Goal: Check status

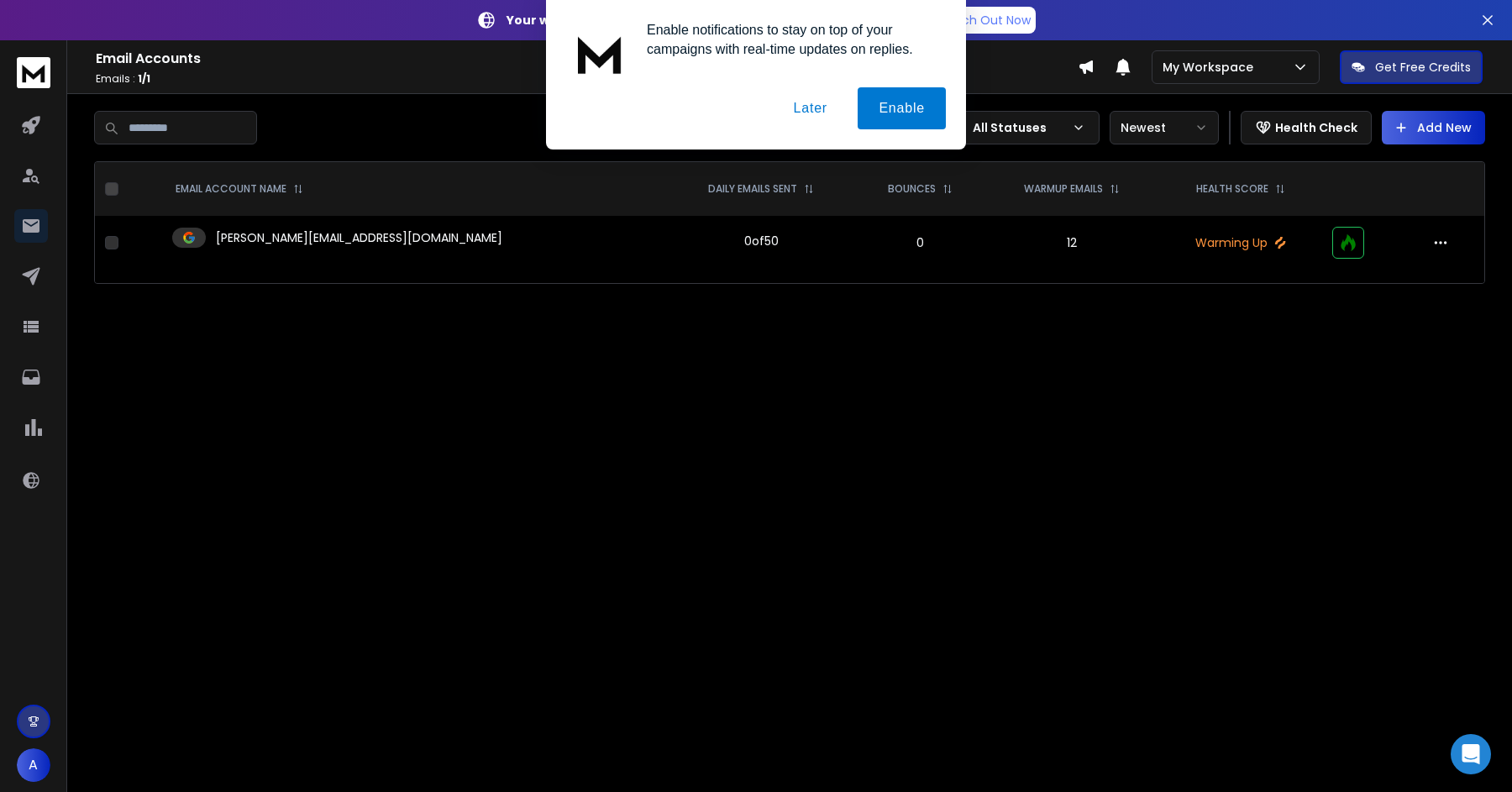
click at [815, 107] on button "Later" at bounding box center [809, 108] width 75 height 42
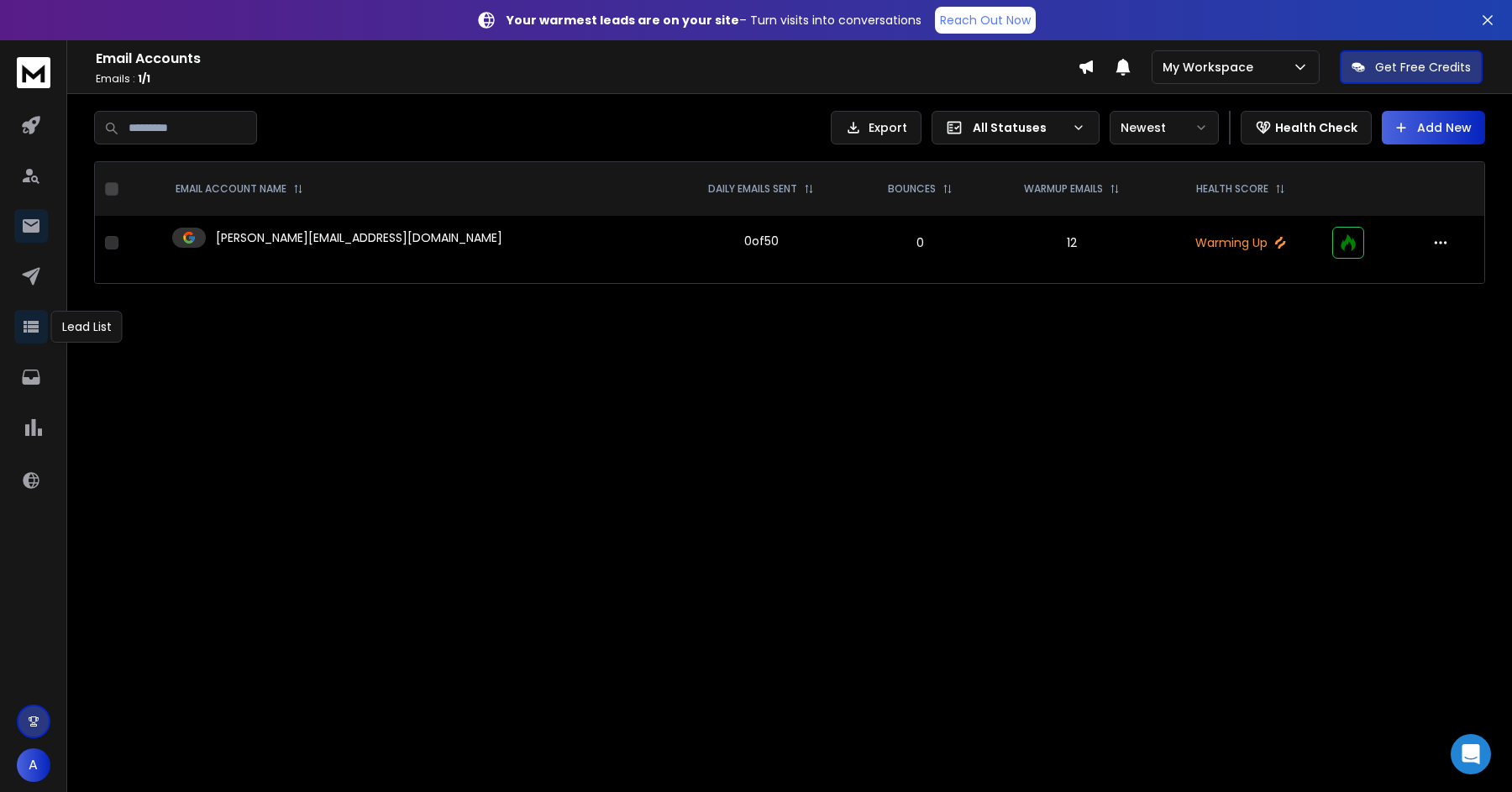
click at [31, 335] on icon at bounding box center [31, 327] width 20 height 20
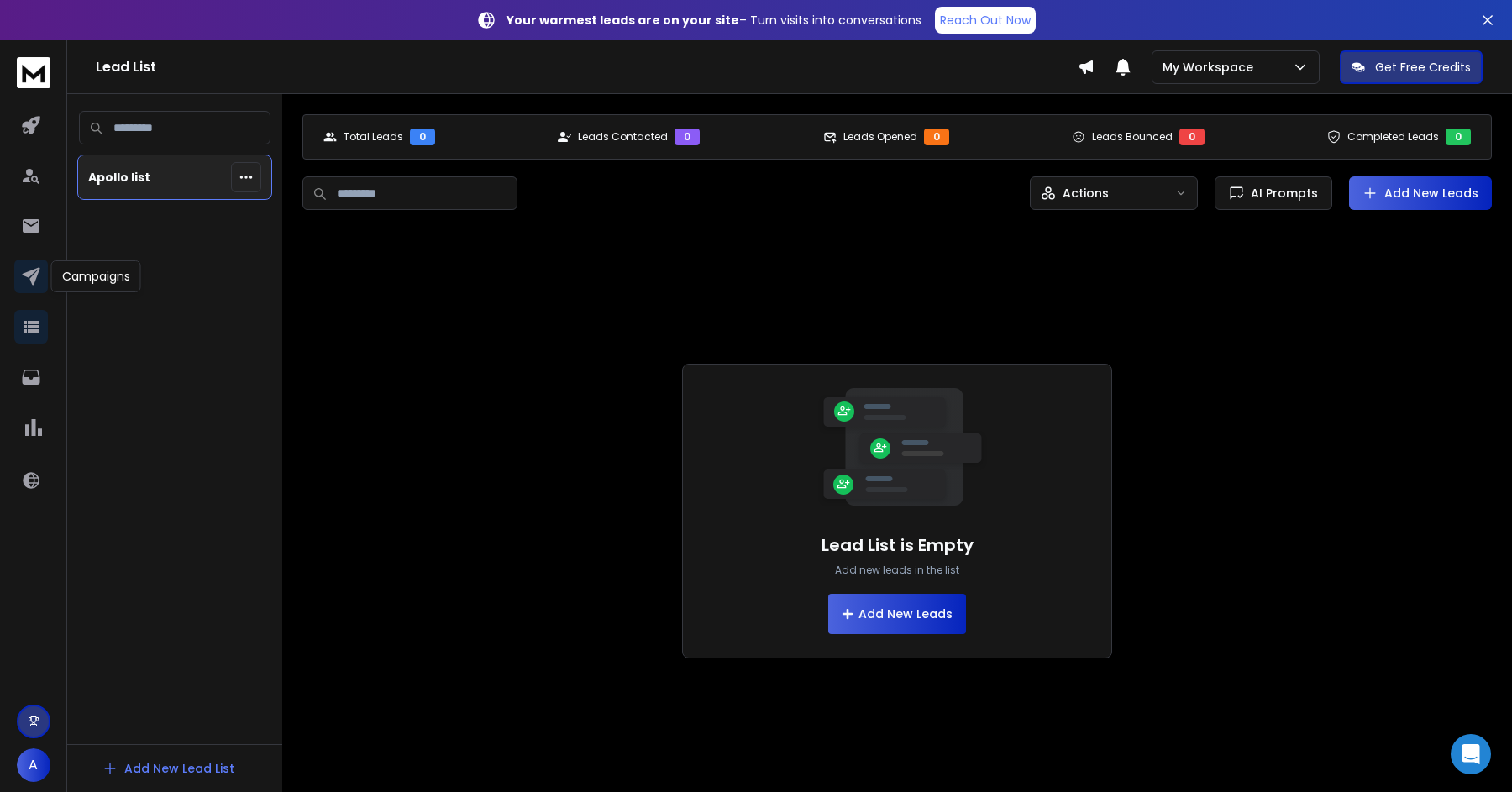
click at [25, 272] on icon at bounding box center [31, 276] width 20 height 20
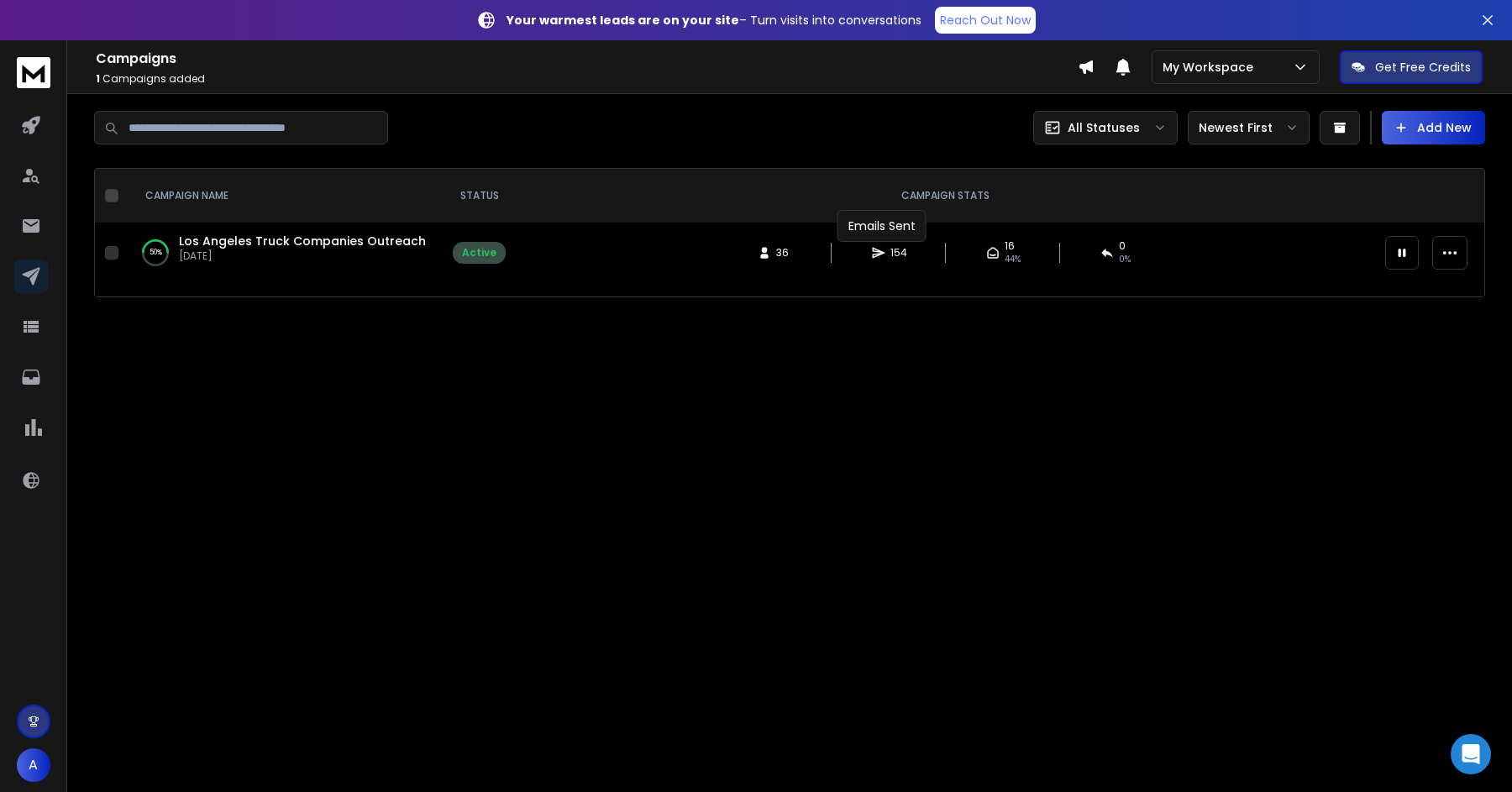
click at [899, 258] on span "154" at bounding box center [899, 252] width 17 height 14
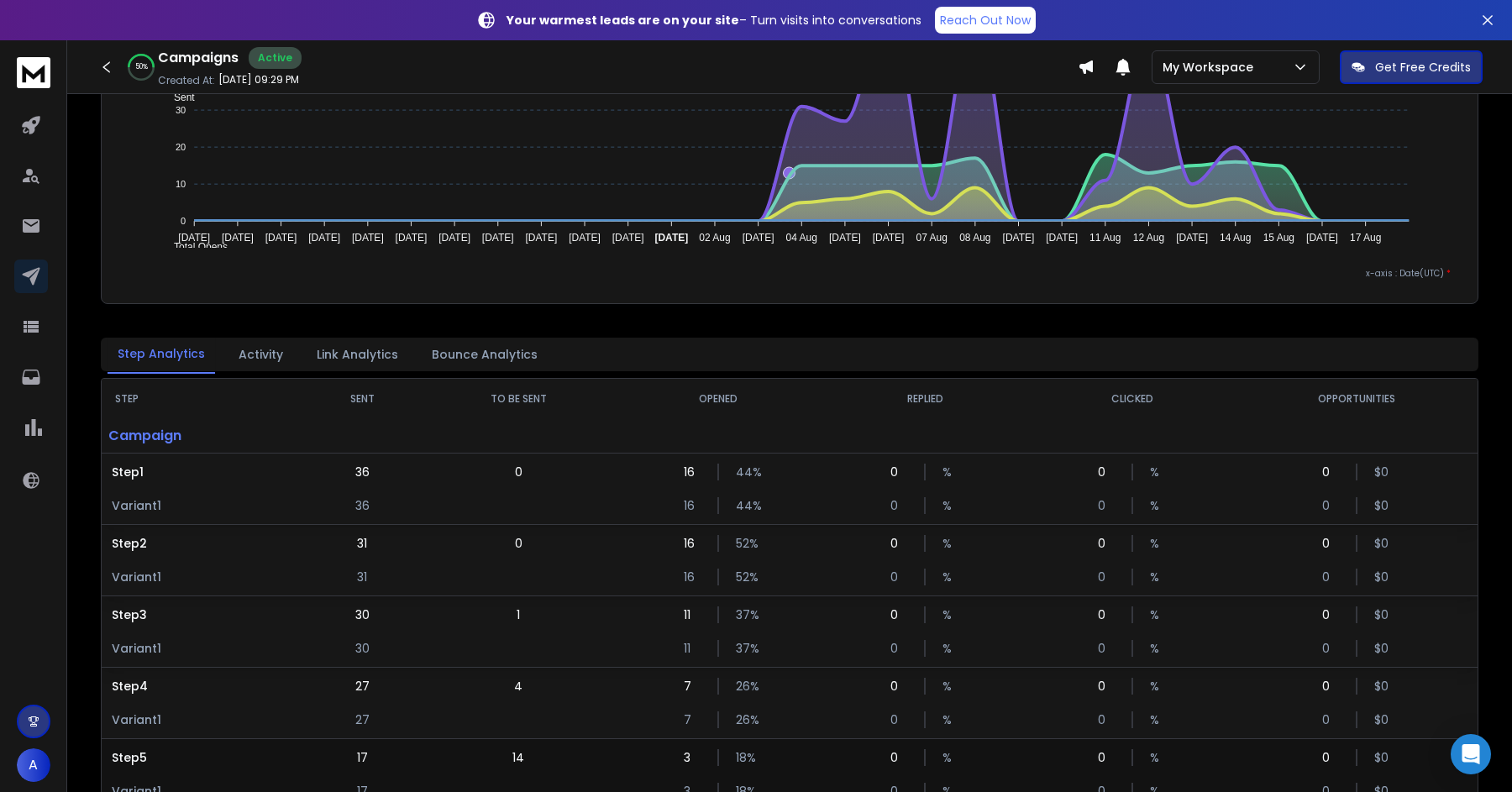
scroll to position [655, 0]
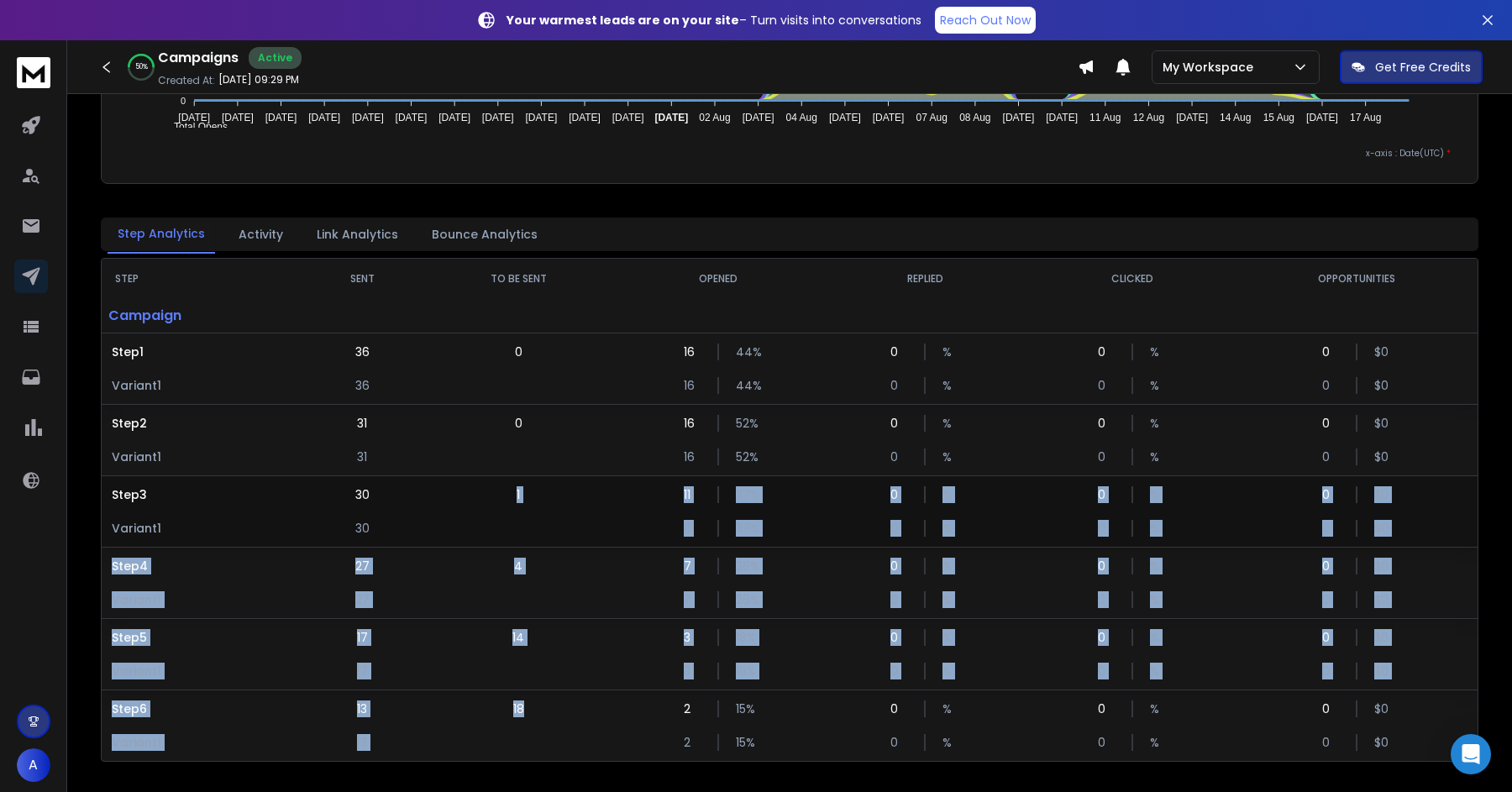
drag, startPoint x: 535, startPoint y: 709, endPoint x: 509, endPoint y: 485, distance: 225.5
click at [509, 485] on tbody "Campaign Step 1 Variant 1 36 36 0 16 44 % 16 44 % 0 % 0 % 0 % 0 % 0 $ 0 0 $ 0 S…" at bounding box center [790, 529] width 1376 height 462
click at [509, 486] on div "1" at bounding box center [518, 495] width 173 height 17
drag, startPoint x: 509, startPoint y: 485, endPoint x: 756, endPoint y: 744, distance: 357.9
click at [756, 744] on tbody "Campaign Step 1 Variant 1 36 36 0 16 44 % 16 44 % 0 % 0 % 0 % 0 % 0 $ 0 0 $ 0 S…" at bounding box center [790, 529] width 1376 height 462
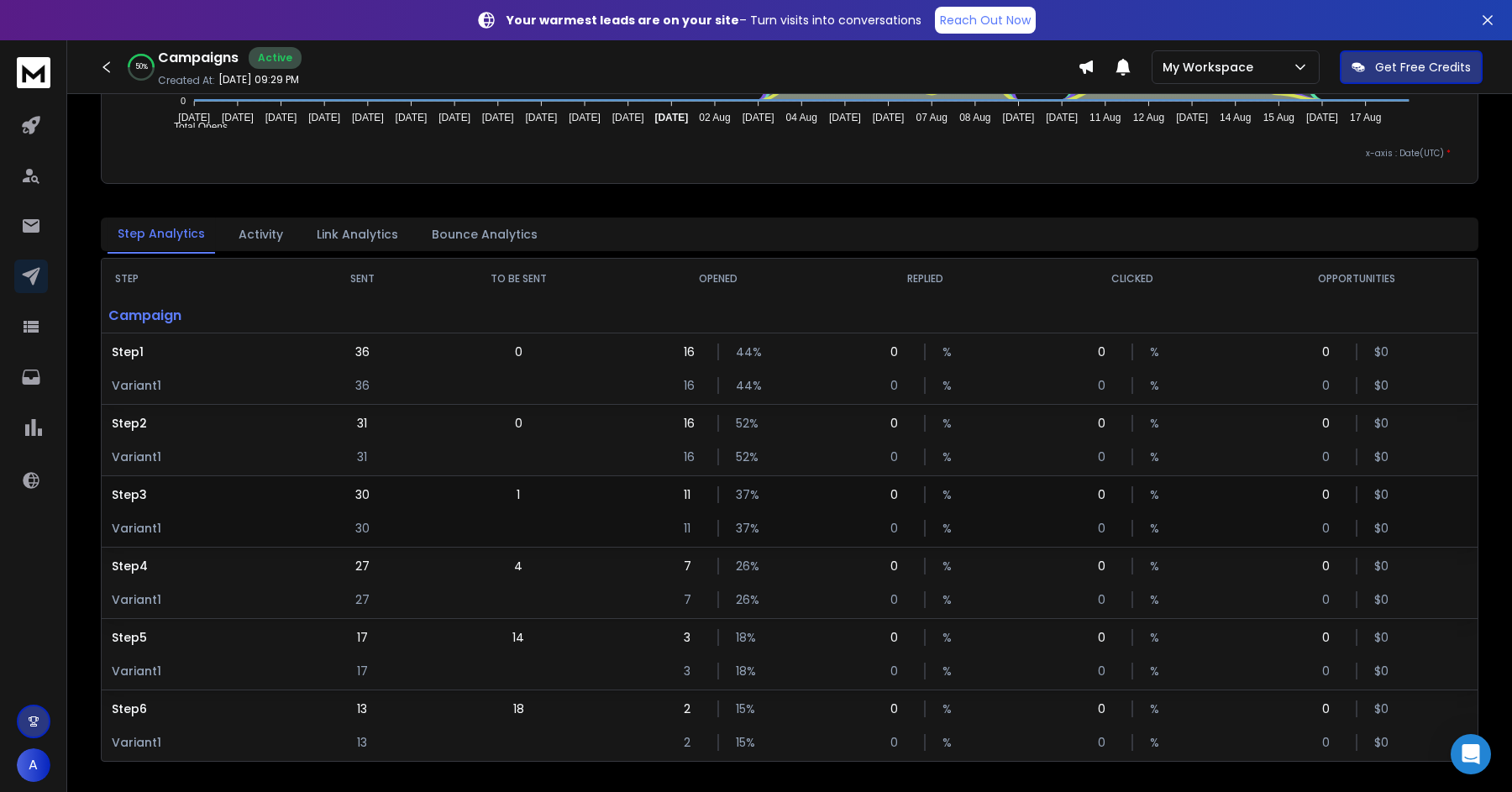
click at [519, 503] on td "1" at bounding box center [519, 512] width 193 height 71
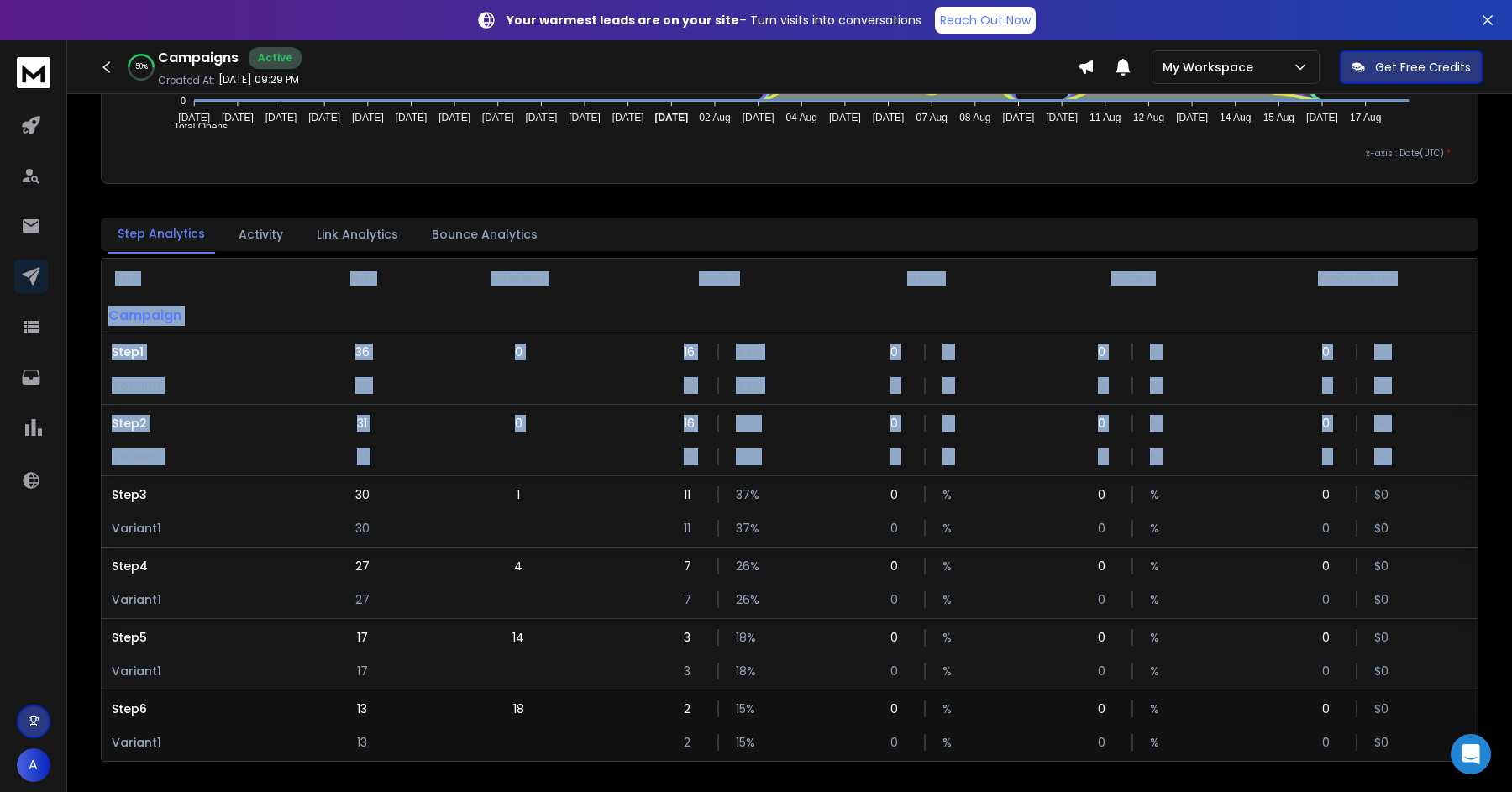
drag, startPoint x: 108, startPoint y: 490, endPoint x: 789, endPoint y: 760, distance: 732.6
click at [789, 760] on tbody "Campaign Step 1 Variant 1 36 36 0 16 44 % 16 44 % 0 % 0 % 0 % 0 % 0 $ 0 0 $ 0 S…" at bounding box center [790, 529] width 1376 height 462
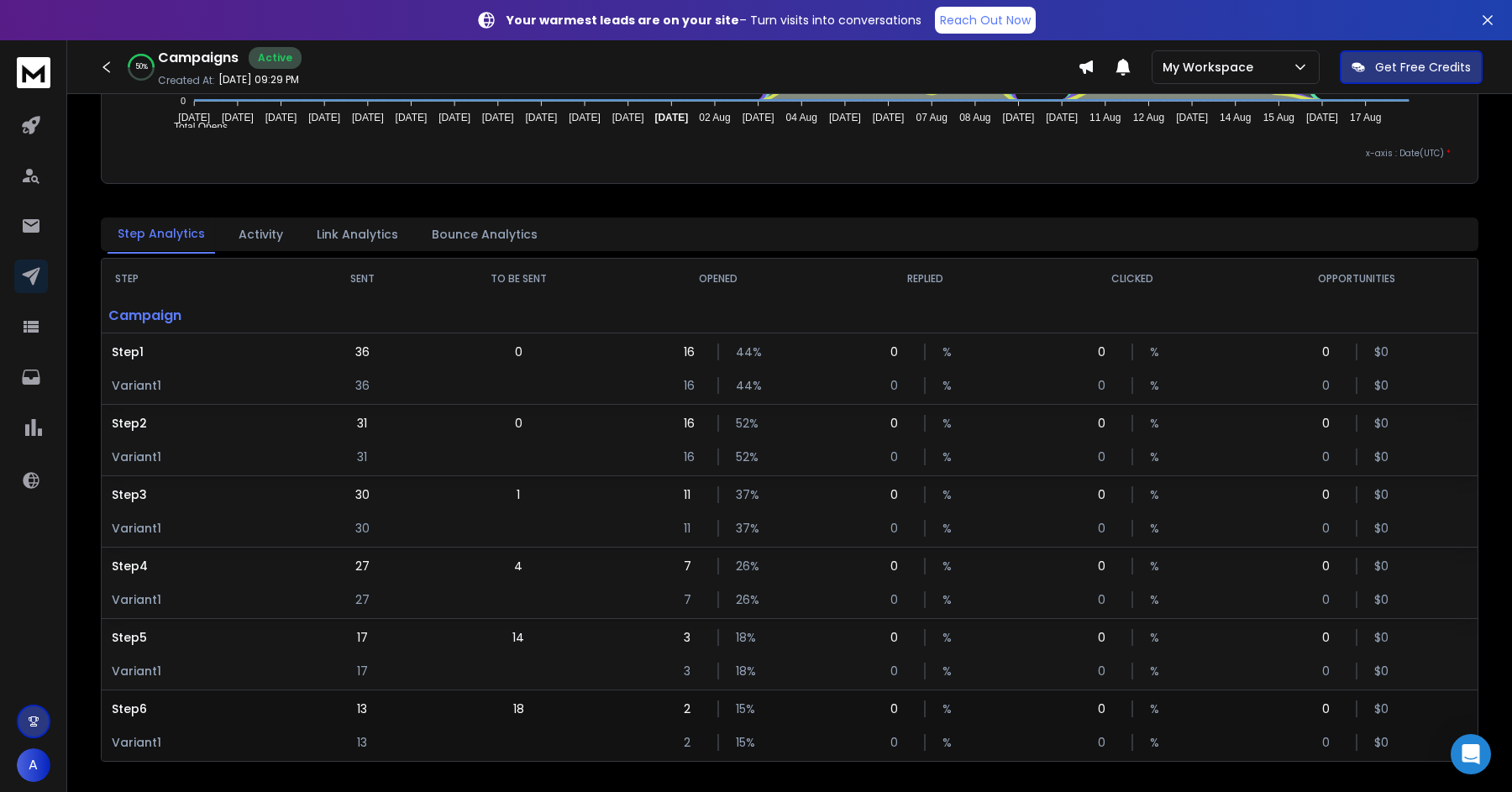
click at [984, 756] on td "0 % 0 %" at bounding box center [925, 726] width 207 height 71
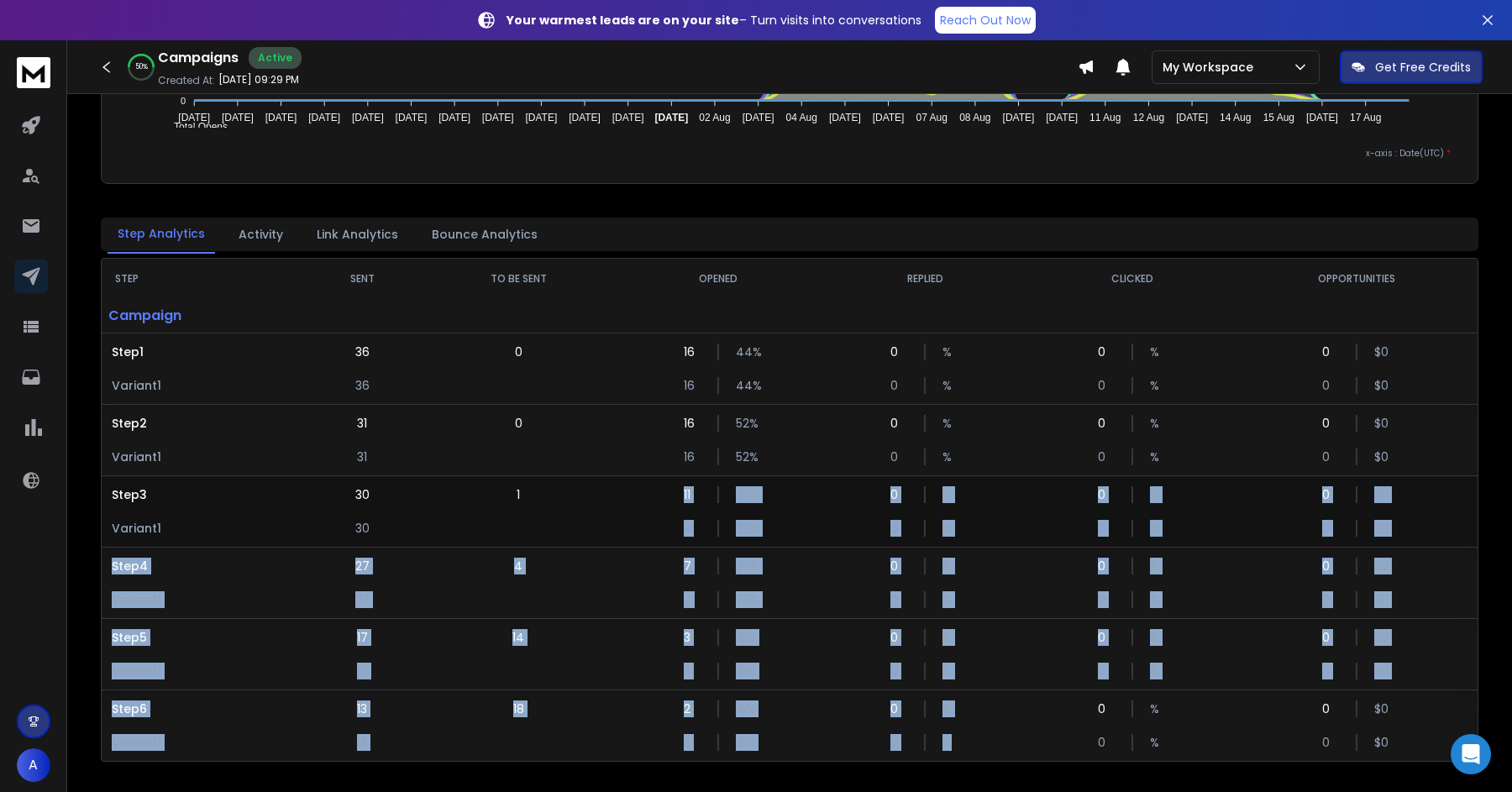
drag, startPoint x: 1000, startPoint y: 745, endPoint x: 464, endPoint y: 512, distance: 584.5
click at [464, 512] on tbody "Campaign Step 1 Variant 1 36 36 0 16 44 % 16 44 % 0 % 0 % 0 % 0 % 0 $ 0 0 $ 0 S…" at bounding box center [790, 529] width 1376 height 462
click at [620, 743] on td "2 15 % 2 15 %" at bounding box center [719, 726] width 207 height 71
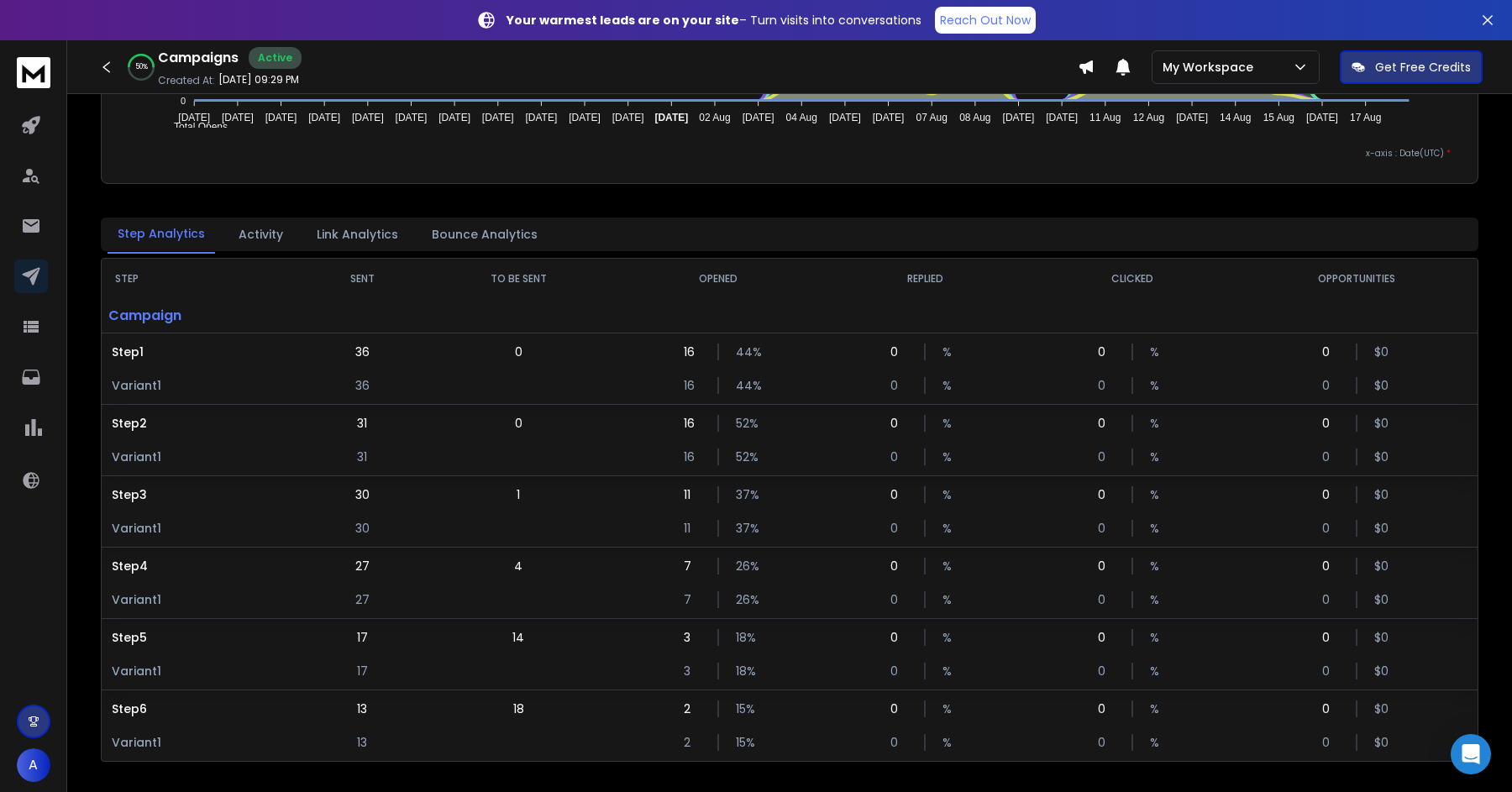
click at [266, 245] on button "Activity" at bounding box center [261, 235] width 64 height 37
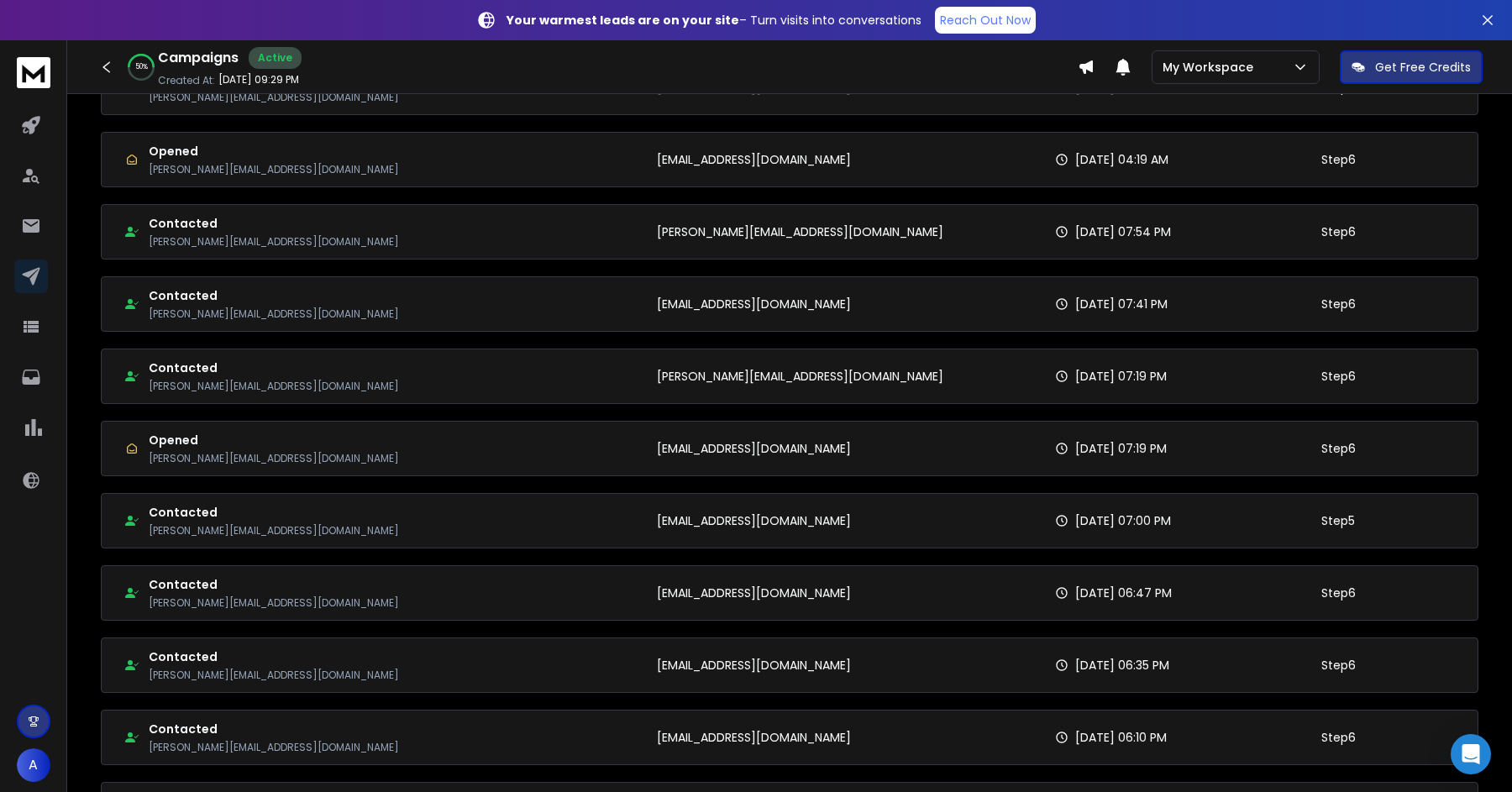
scroll to position [0, 0]
